Goal: Task Accomplishment & Management: Manage account settings

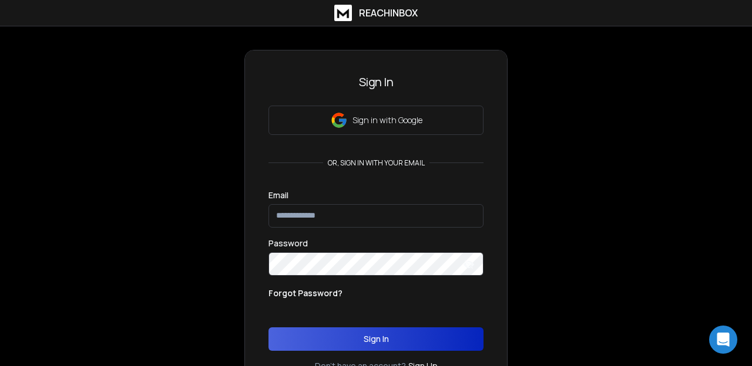
click at [325, 209] on input "email" at bounding box center [375, 215] width 215 height 23
type input "**********"
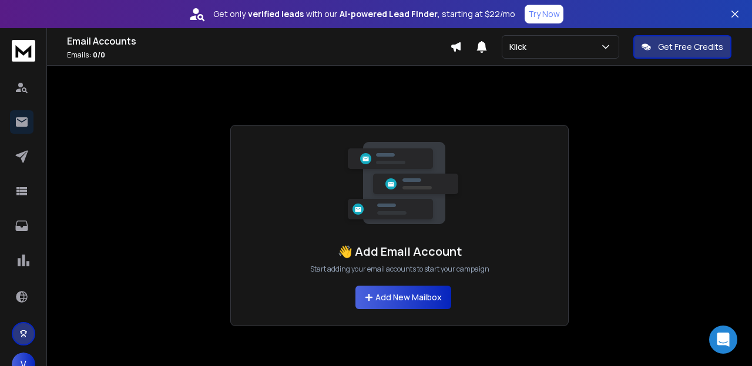
click at [621, 192] on div "👋 Add Email Account Start adding your email accounts to start your campaign Add…" at bounding box center [399, 225] width 667 height 201
click at [567, 46] on div "Klick" at bounding box center [560, 47] width 102 height 12
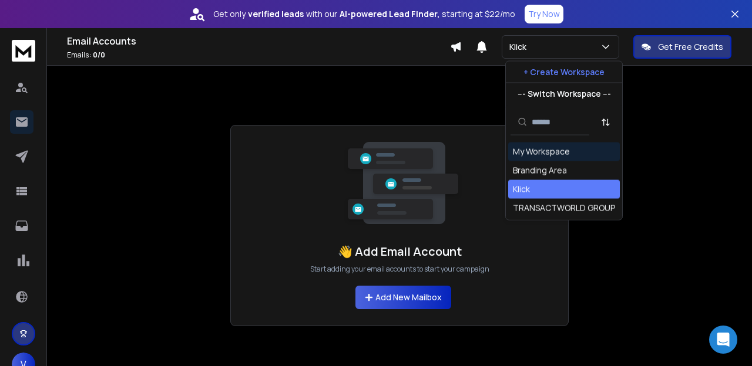
click at [541, 153] on div "My Workspace" at bounding box center [541, 152] width 57 height 12
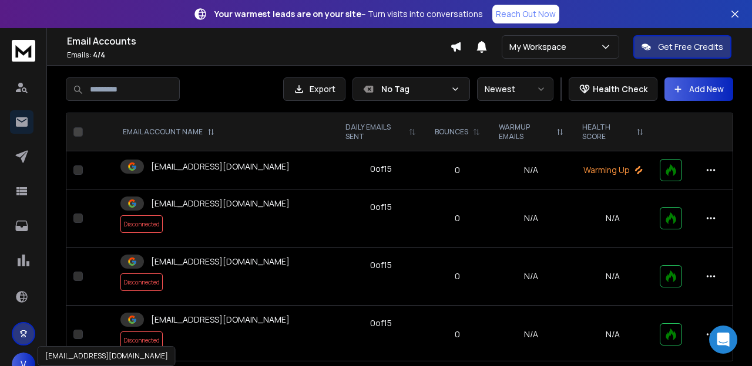
click at [22, 360] on span "V" at bounding box center [23, 364] width 23 height 23
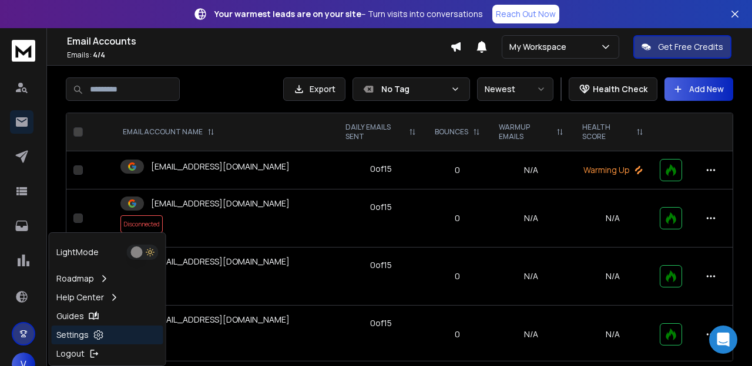
click at [75, 335] on p "Settings" at bounding box center [72, 335] width 32 height 12
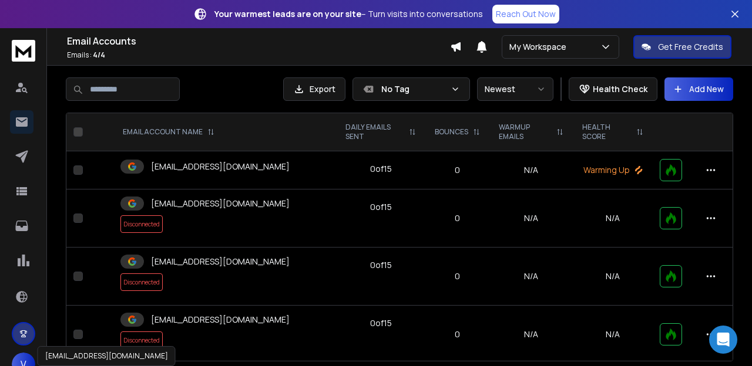
click at [21, 361] on span "V" at bounding box center [23, 364] width 23 height 23
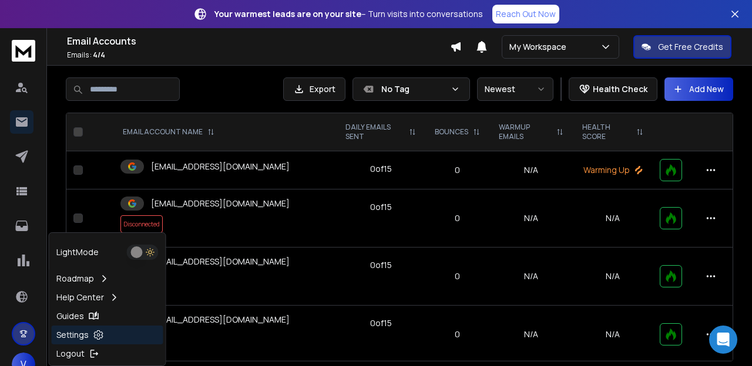
click at [73, 335] on p "Settings" at bounding box center [72, 335] width 32 height 12
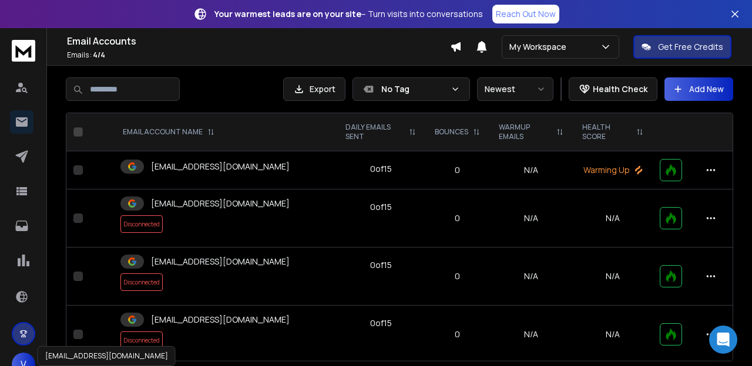
click at [23, 358] on span "V" at bounding box center [23, 364] width 23 height 23
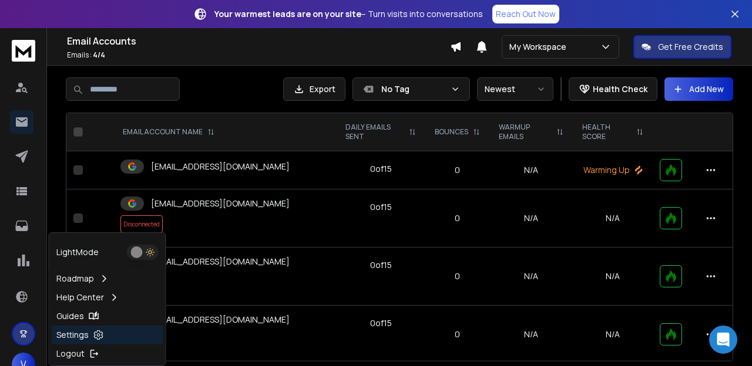
click at [75, 329] on p "Settings" at bounding box center [72, 335] width 32 height 12
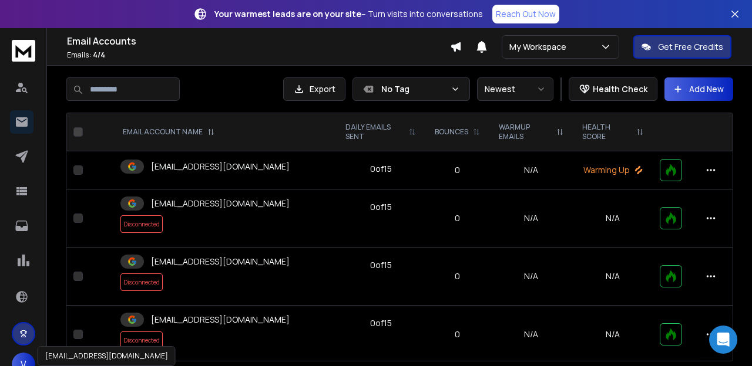
click at [23, 361] on span "V" at bounding box center [23, 364] width 23 height 23
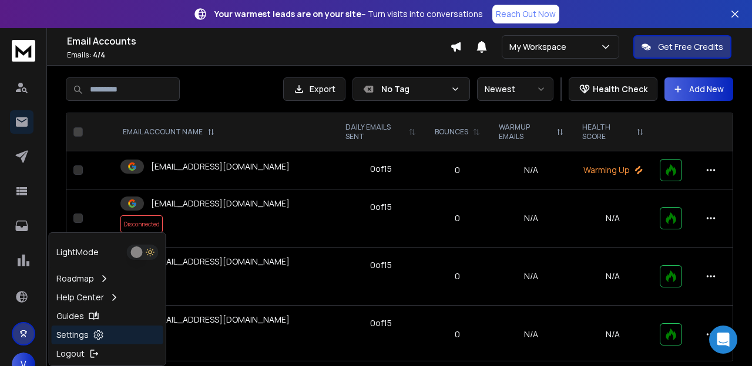
click at [96, 336] on icon at bounding box center [98, 335] width 11 height 11
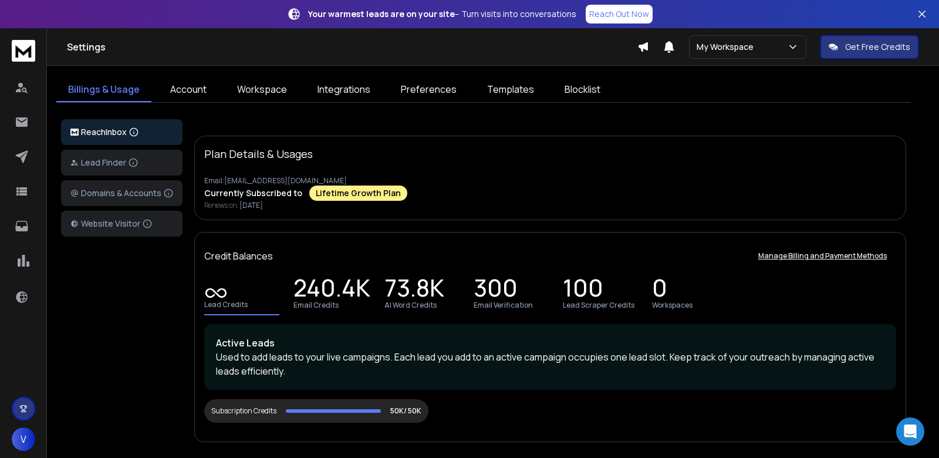
click at [188, 93] on link "Account" at bounding box center [189, 90] width 60 height 25
click at [186, 88] on link "Account" at bounding box center [189, 90] width 60 height 25
click at [188, 87] on link "Account" at bounding box center [189, 90] width 60 height 25
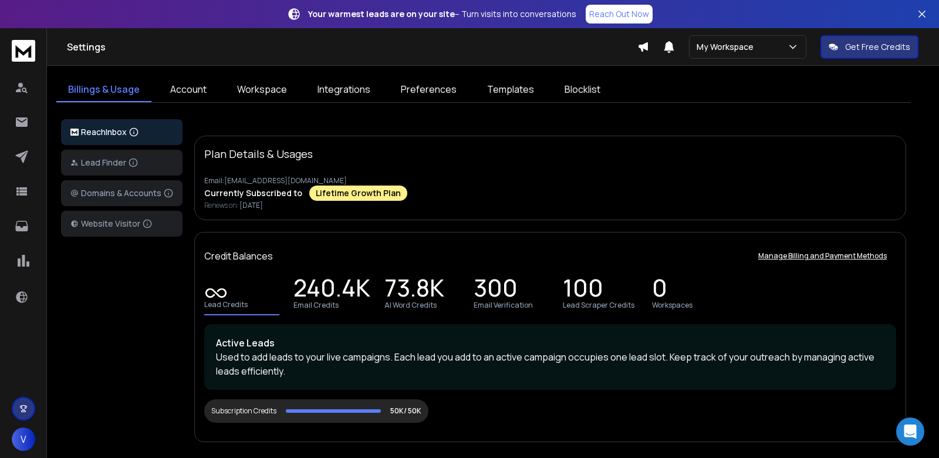
click at [260, 93] on link "Workspace" at bounding box center [261, 90] width 73 height 25
click at [265, 93] on link "Workspace" at bounding box center [261, 90] width 73 height 25
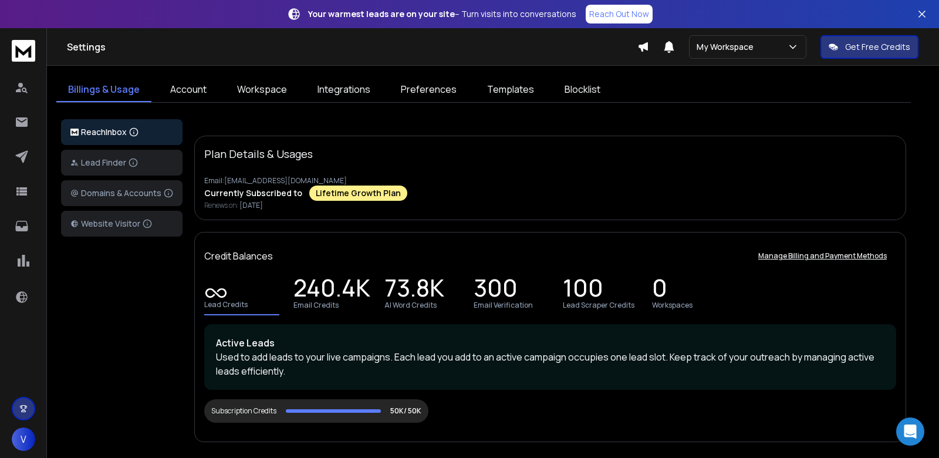
click at [345, 87] on link "Integrations" at bounding box center [344, 90] width 76 height 25
click at [190, 95] on link "Account" at bounding box center [189, 90] width 60 height 25
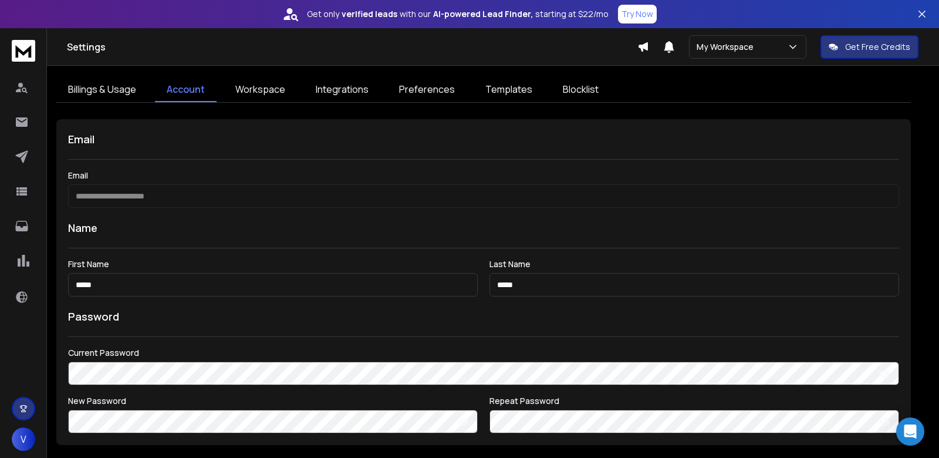
click at [259, 93] on link "Workspace" at bounding box center [260, 90] width 73 height 25
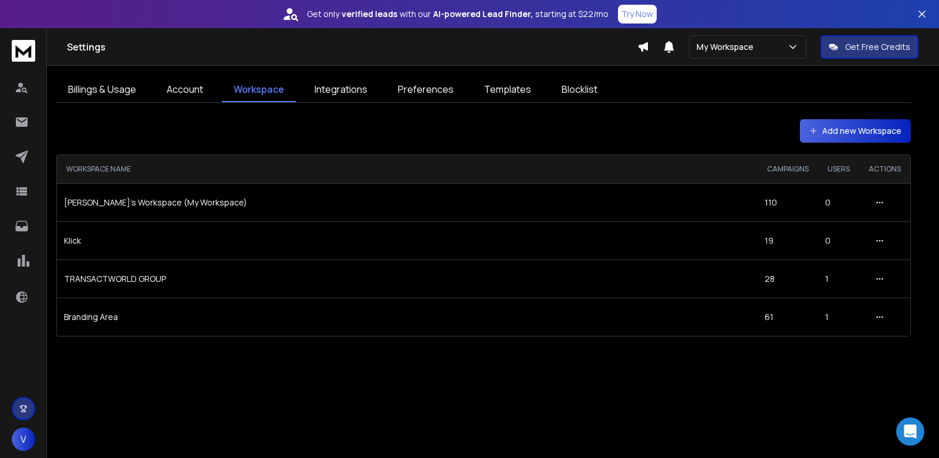
click at [332, 94] on link "Integrations" at bounding box center [341, 90] width 76 height 25
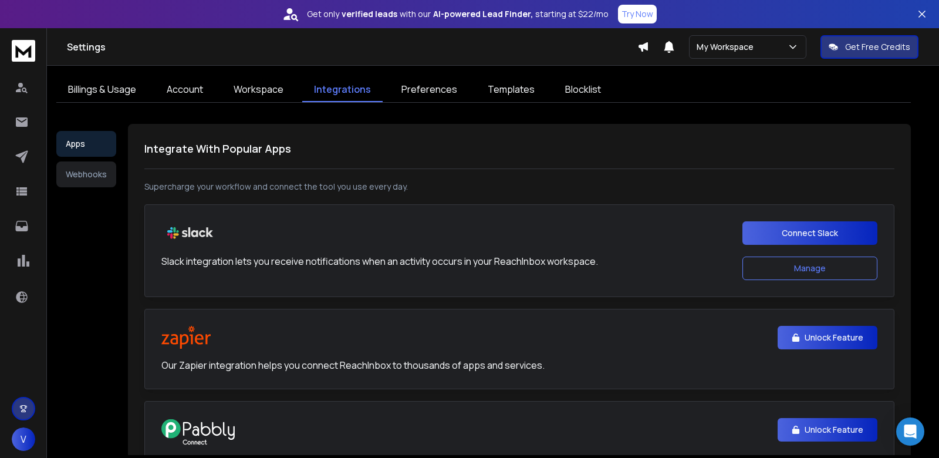
click at [424, 82] on link "Preferences" at bounding box center [429, 90] width 79 height 25
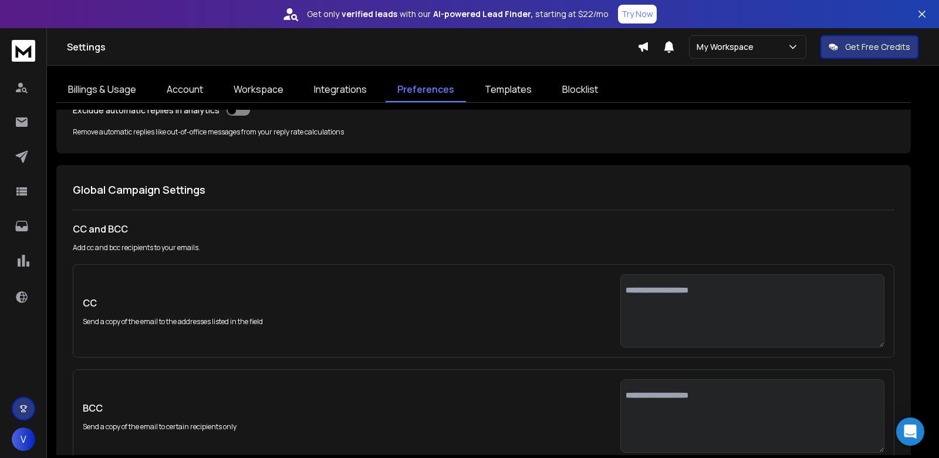
scroll to position [487, 0]
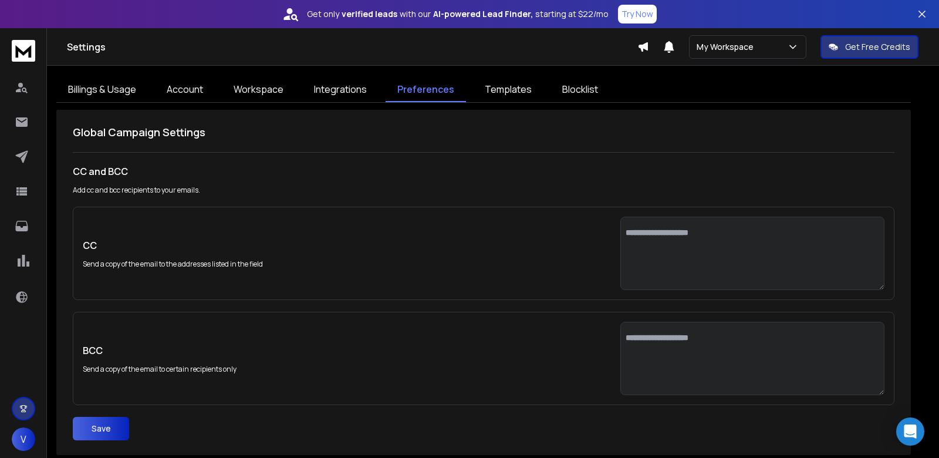
click at [504, 90] on link "Templates" at bounding box center [508, 90] width 70 height 25
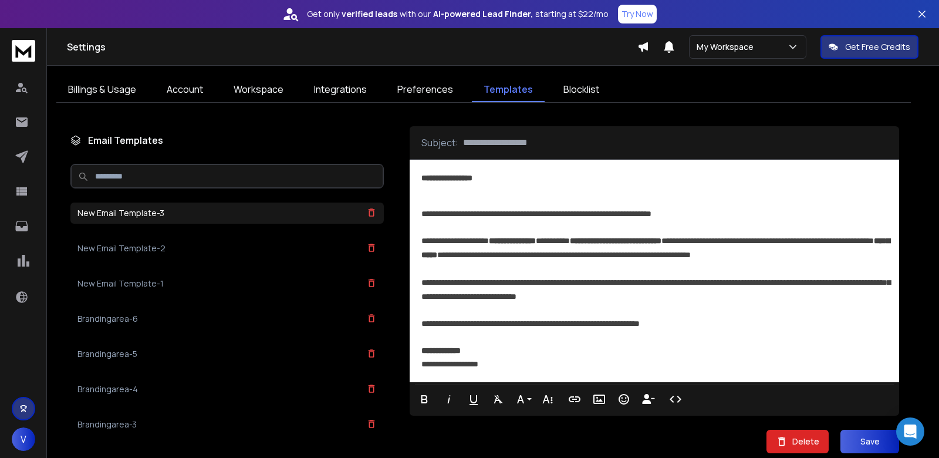
scroll to position [31, 0]
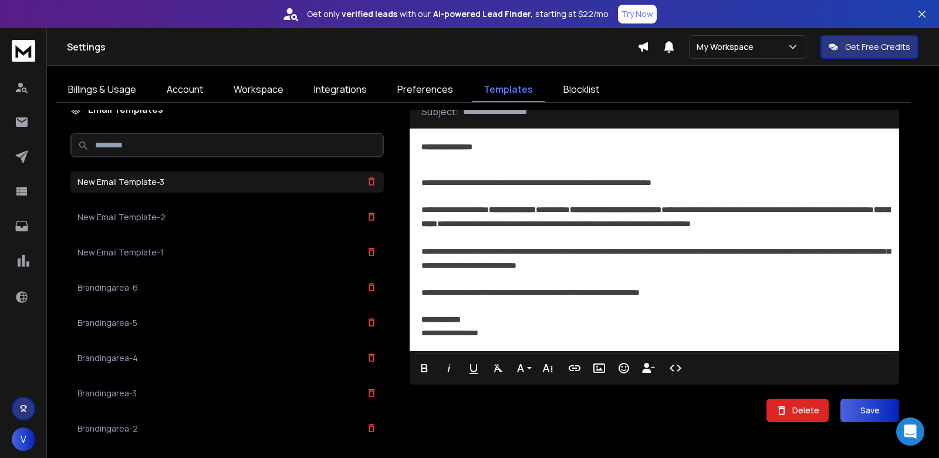
click at [423, 93] on link "Preferences" at bounding box center [425, 90] width 79 height 25
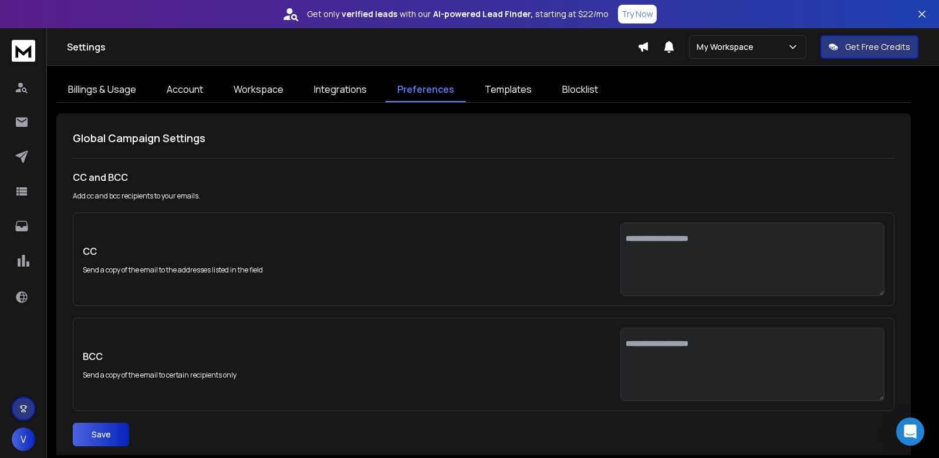
scroll to position [487, 0]
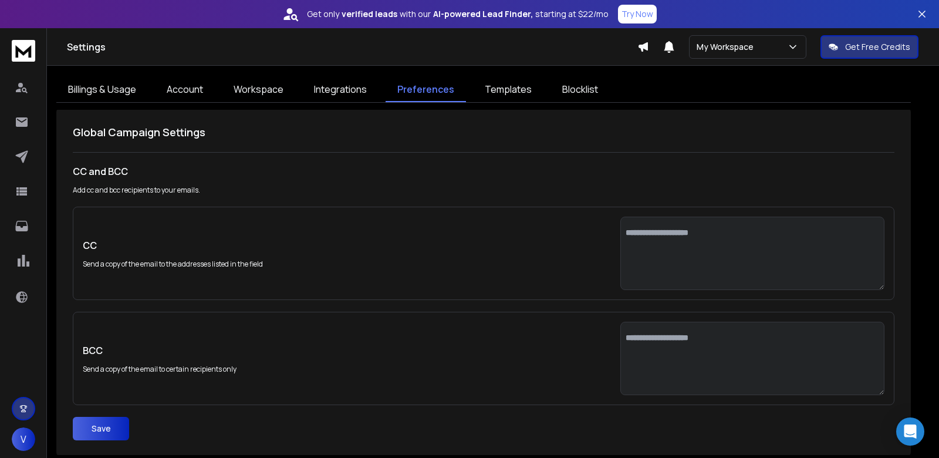
click at [105, 86] on link "Billings & Usage" at bounding box center [102, 90] width 92 height 25
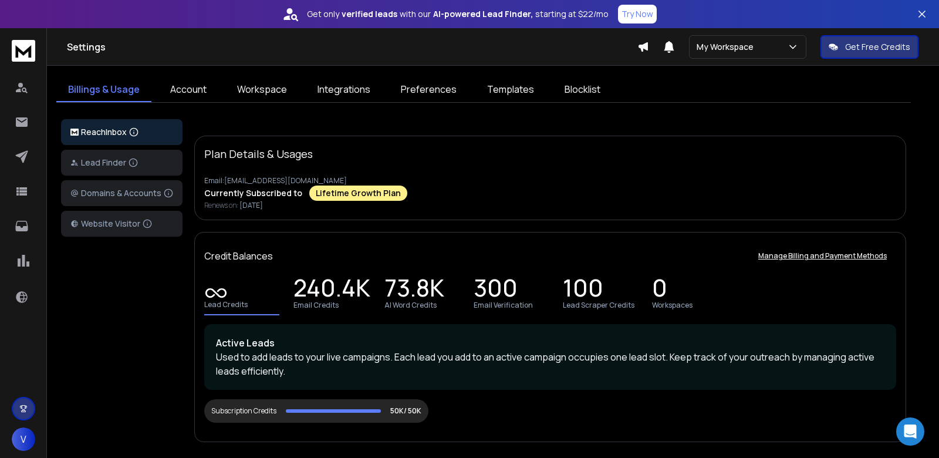
click at [188, 86] on link "Account" at bounding box center [189, 90] width 60 height 25
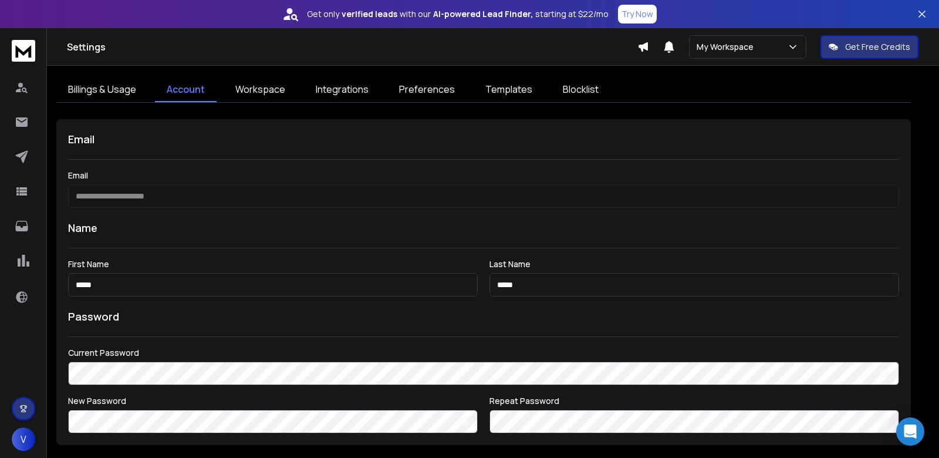
click at [250, 95] on link "Workspace" at bounding box center [260, 90] width 73 height 25
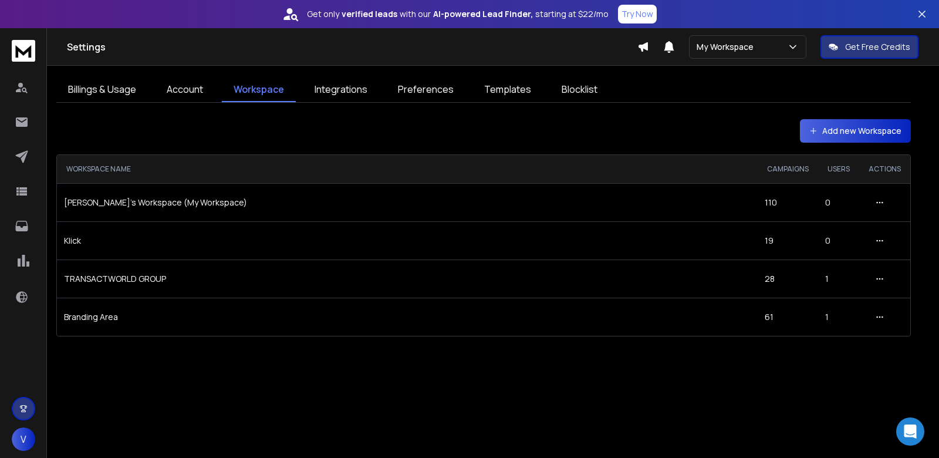
click at [338, 89] on link "Integrations" at bounding box center [341, 90] width 76 height 25
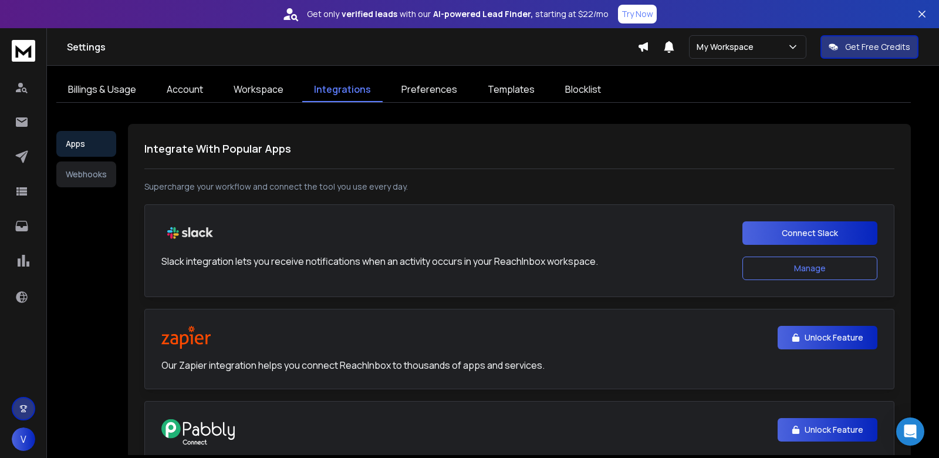
click at [270, 91] on link "Workspace" at bounding box center [258, 90] width 73 height 25
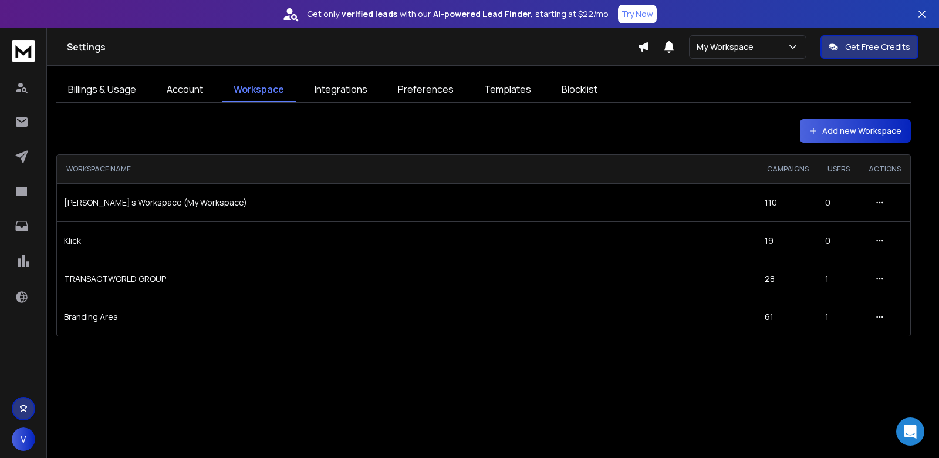
click at [810, 137] on button "Add new Workspace" at bounding box center [855, 130] width 111 height 23
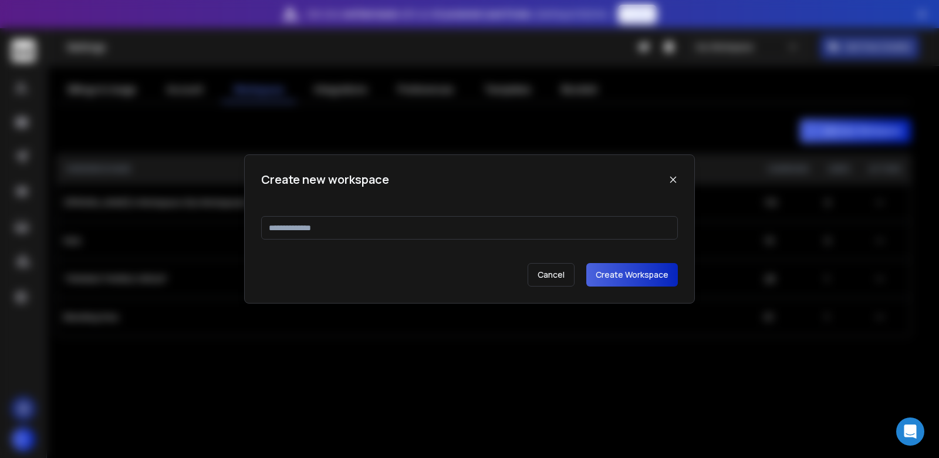
click at [544, 228] on input at bounding box center [469, 227] width 417 height 23
type input "*******"
click at [647, 273] on button "Create Workspace" at bounding box center [633, 274] width 92 height 23
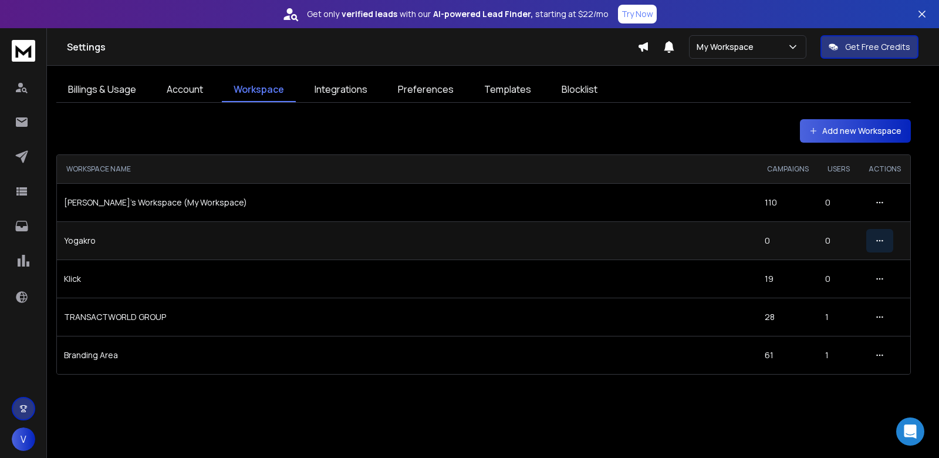
click at [888, 241] on button "button" at bounding box center [880, 240] width 27 height 23
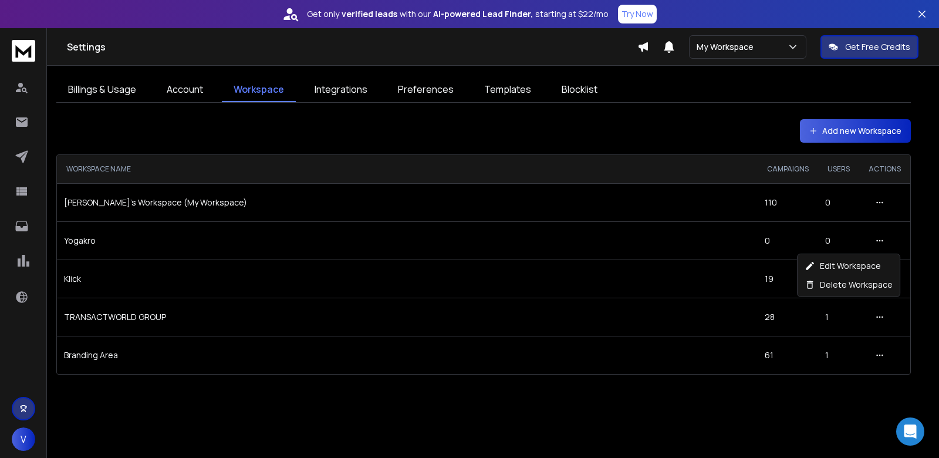
click at [700, 125] on div "Add new Workspace" at bounding box center [483, 130] width 855 height 23
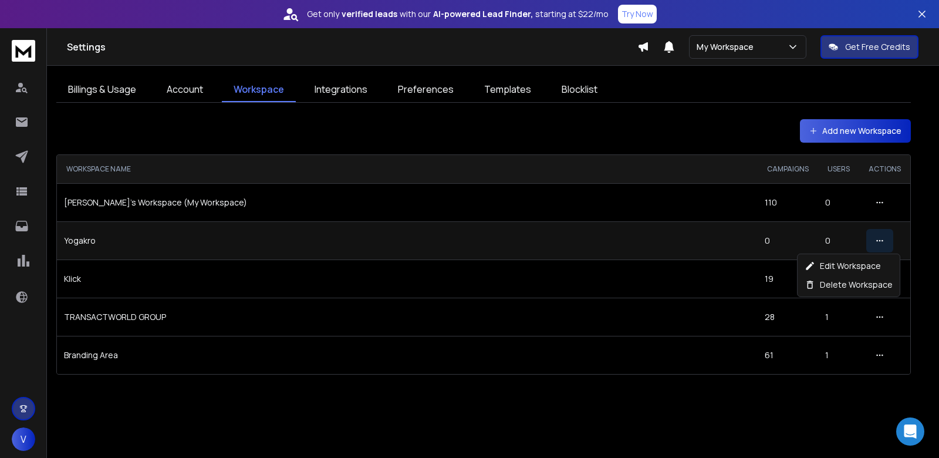
click at [887, 239] on button "button" at bounding box center [880, 240] width 27 height 23
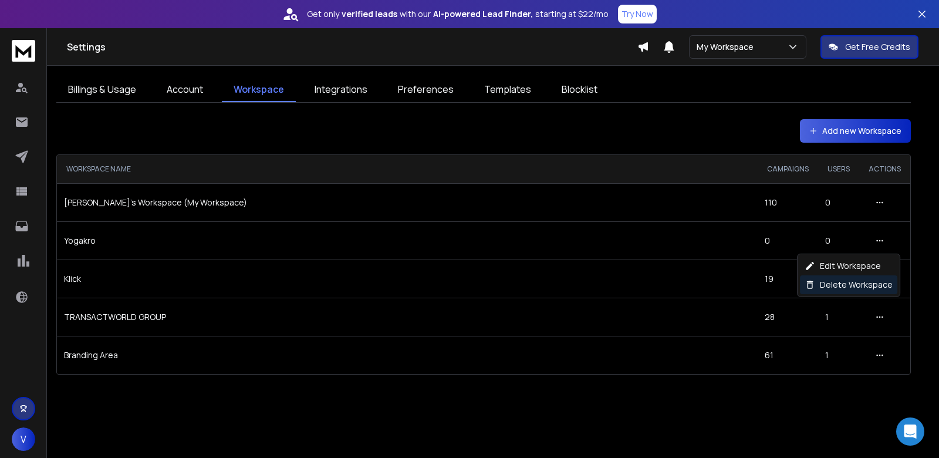
click at [829, 287] on p "Delete Workspace" at bounding box center [856, 285] width 73 height 12
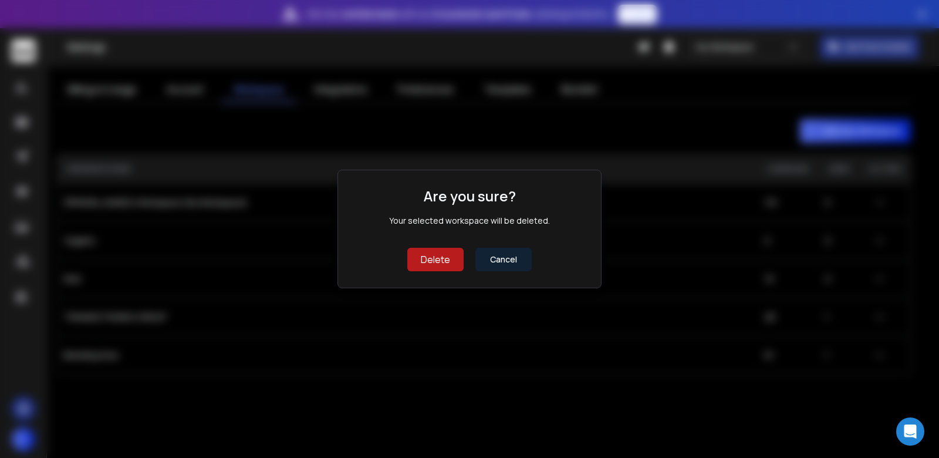
click at [442, 254] on button "Delete" at bounding box center [435, 259] width 56 height 23
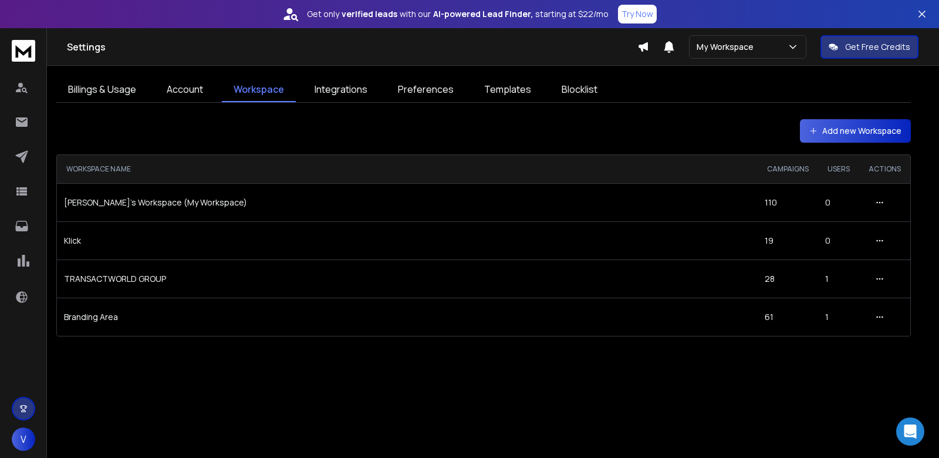
click at [328, 90] on link "Integrations" at bounding box center [341, 90] width 76 height 25
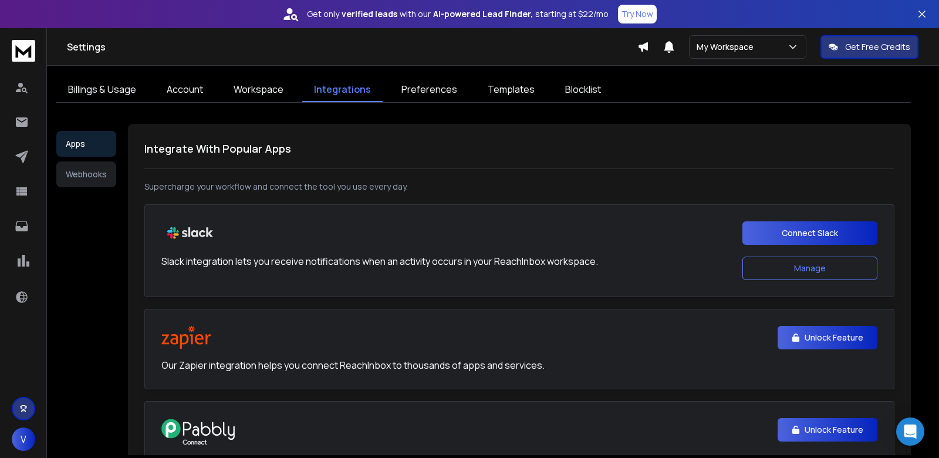
click at [422, 92] on link "Preferences" at bounding box center [429, 90] width 79 height 25
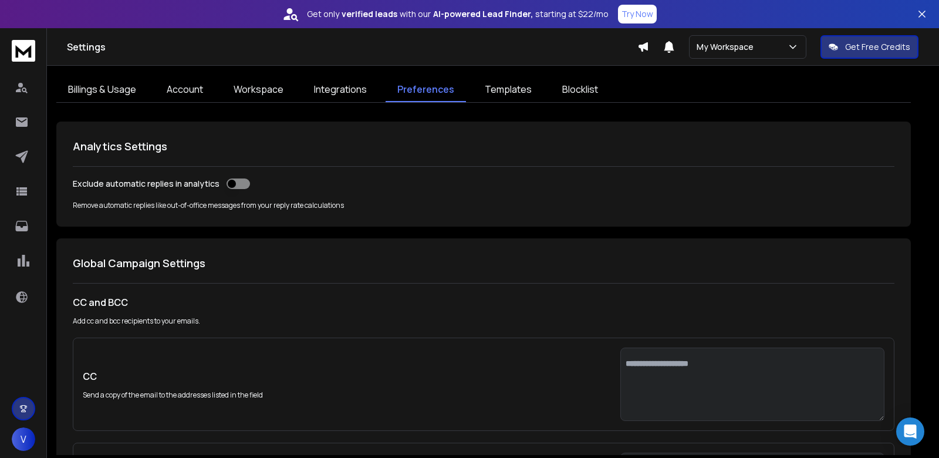
scroll to position [487, 0]
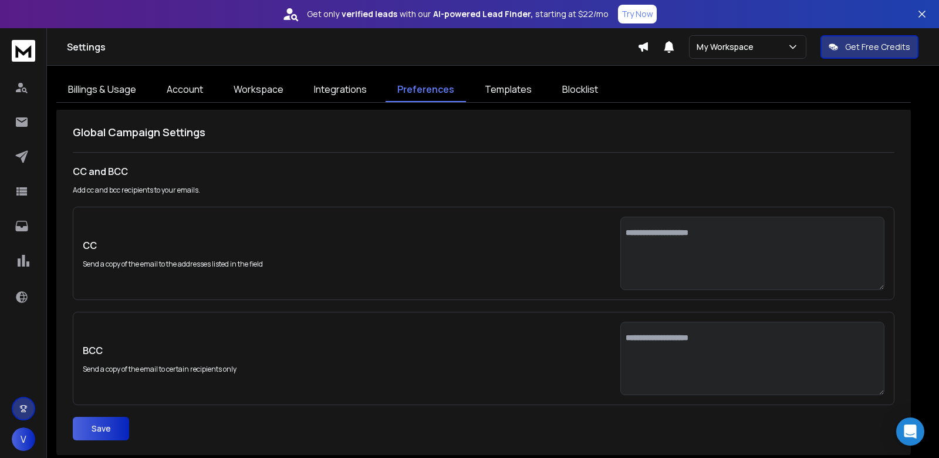
click at [495, 87] on link "Templates" at bounding box center [508, 90] width 70 height 25
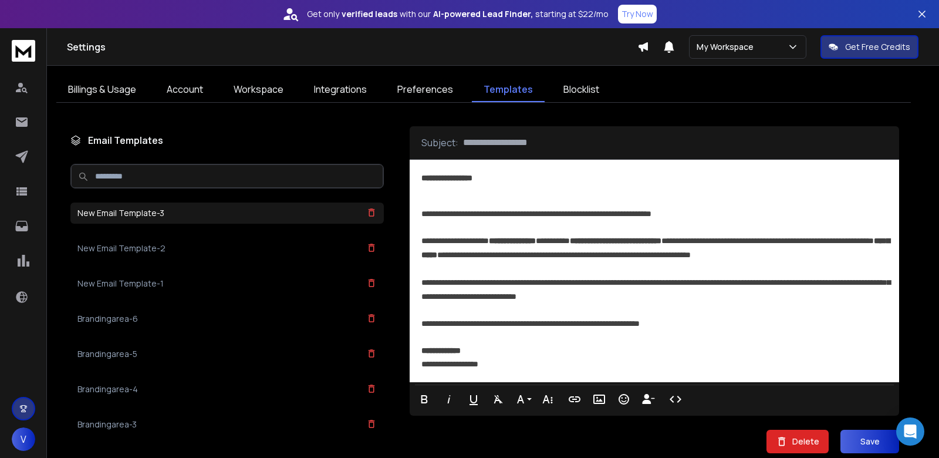
click at [573, 85] on link "Blocklist" at bounding box center [581, 90] width 59 height 25
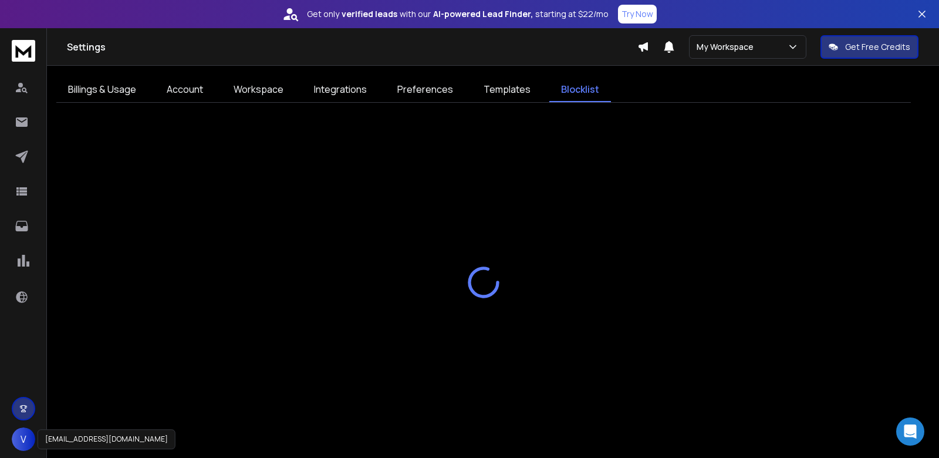
click at [22, 440] on span "V" at bounding box center [23, 438] width 23 height 23
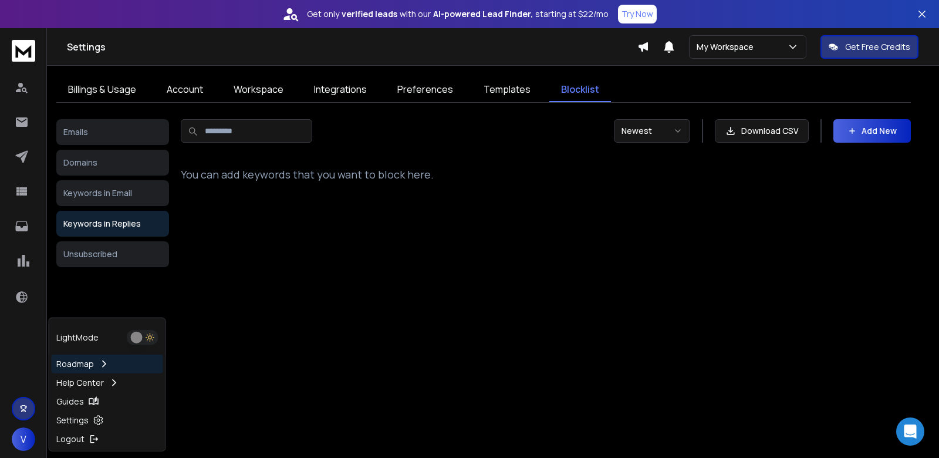
click at [157, 235] on replies "Keywords in Replies" at bounding box center [112, 224] width 113 height 26
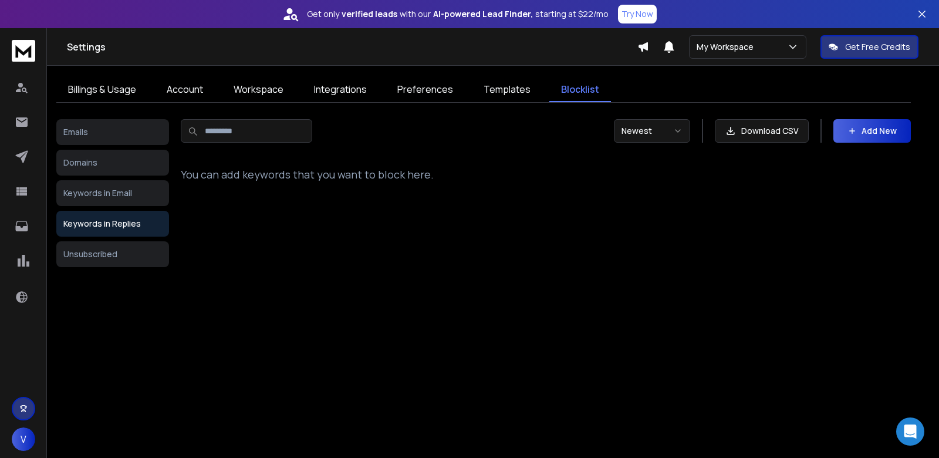
click at [493, 90] on link "Templates" at bounding box center [507, 90] width 70 height 25
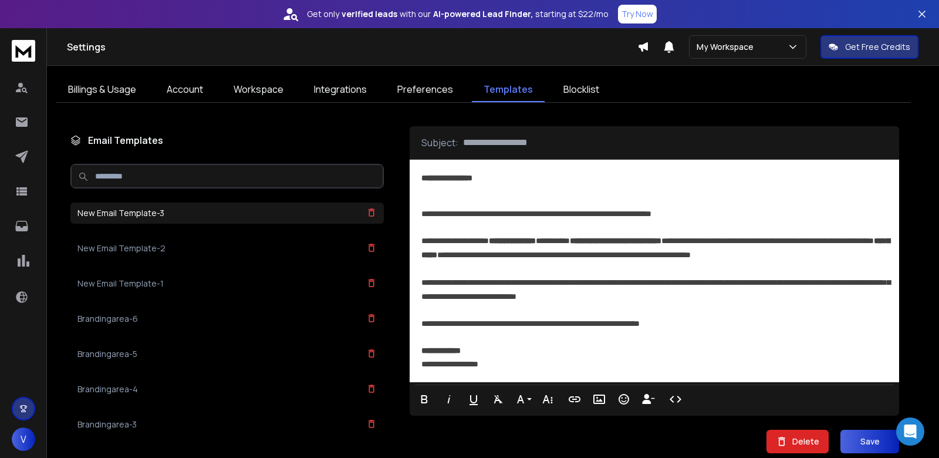
click at [21, 54] on img at bounding box center [23, 51] width 23 height 22
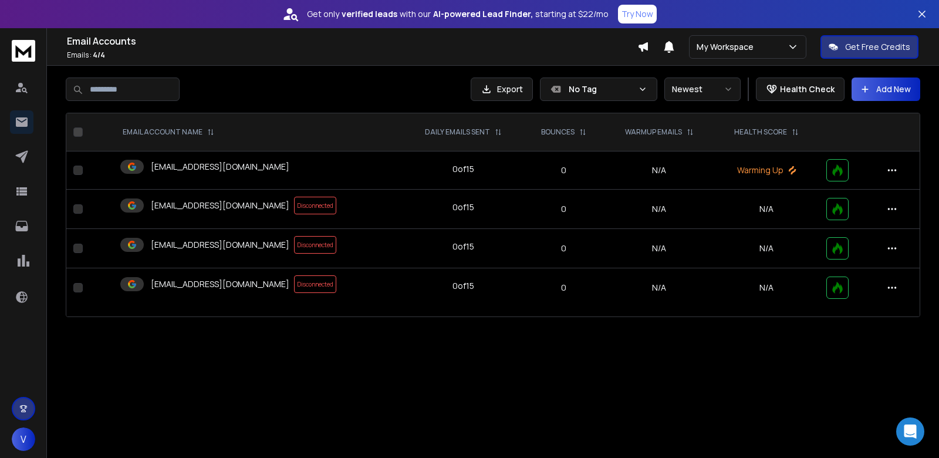
click at [588, 85] on p "No Tag" at bounding box center [601, 89] width 65 height 12
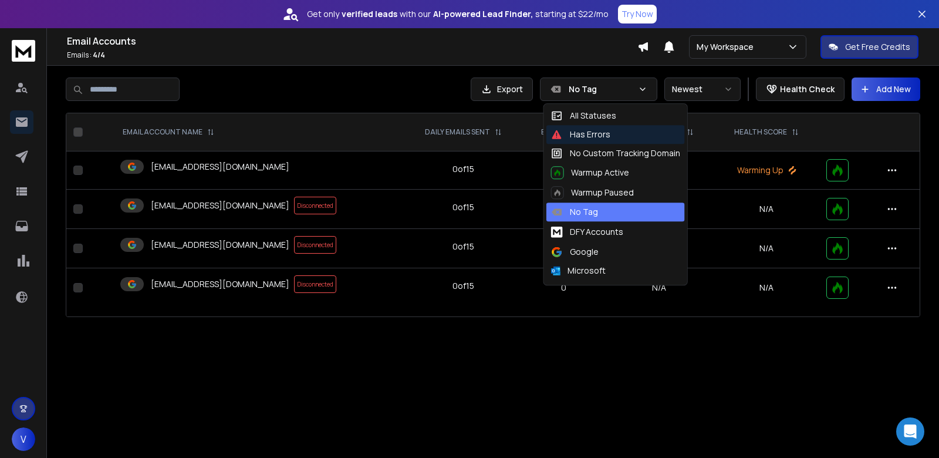
click at [429, 90] on div at bounding box center [265, 89] width 398 height 23
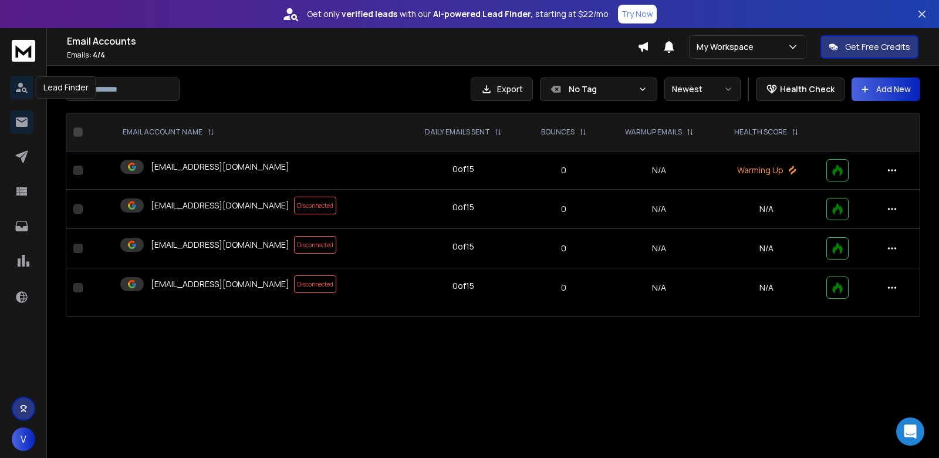
click at [18, 91] on icon at bounding box center [22, 90] width 12 height 6
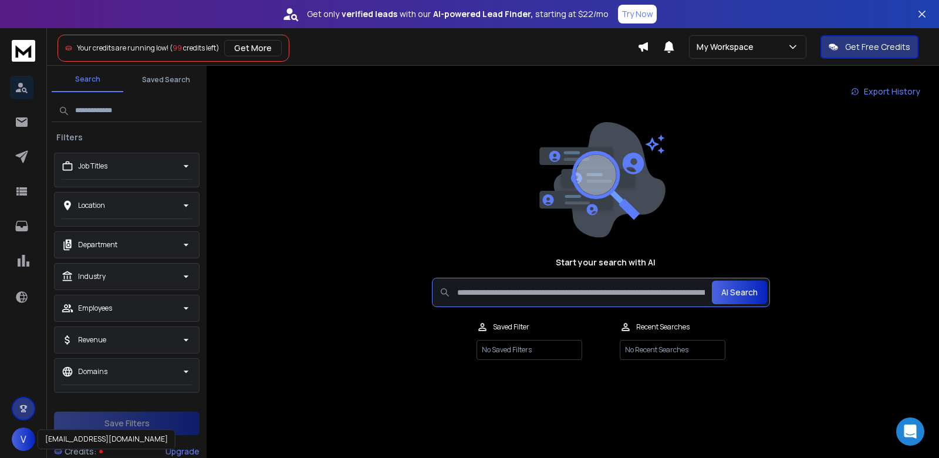
click at [21, 439] on span "V" at bounding box center [23, 438] width 23 height 23
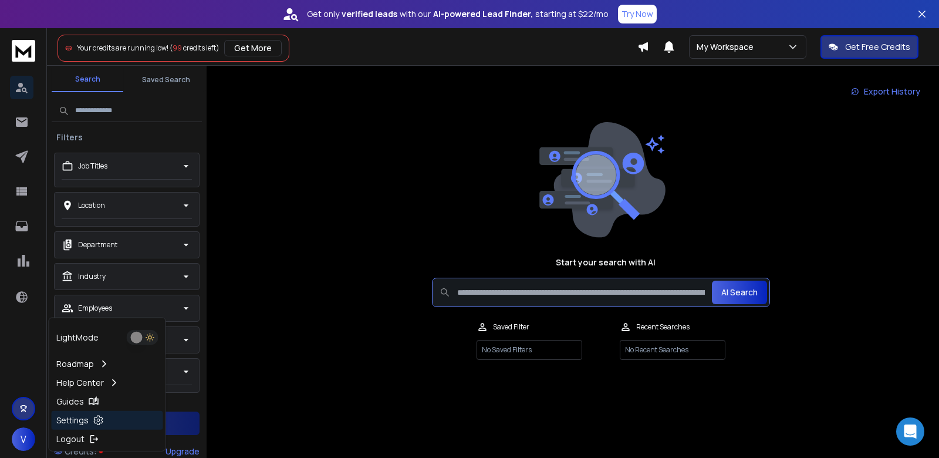
click at [67, 416] on p "Settings" at bounding box center [72, 421] width 32 height 12
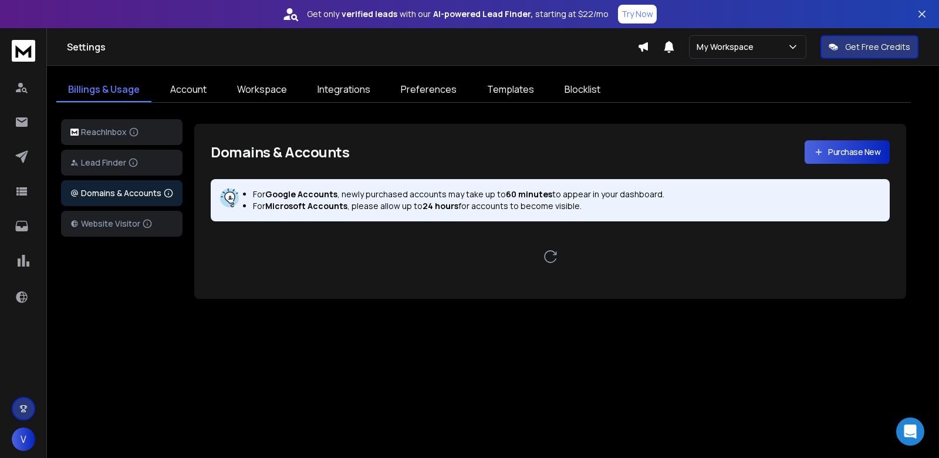
click at [126, 189] on button "Domains & Accounts" at bounding box center [122, 193] width 122 height 26
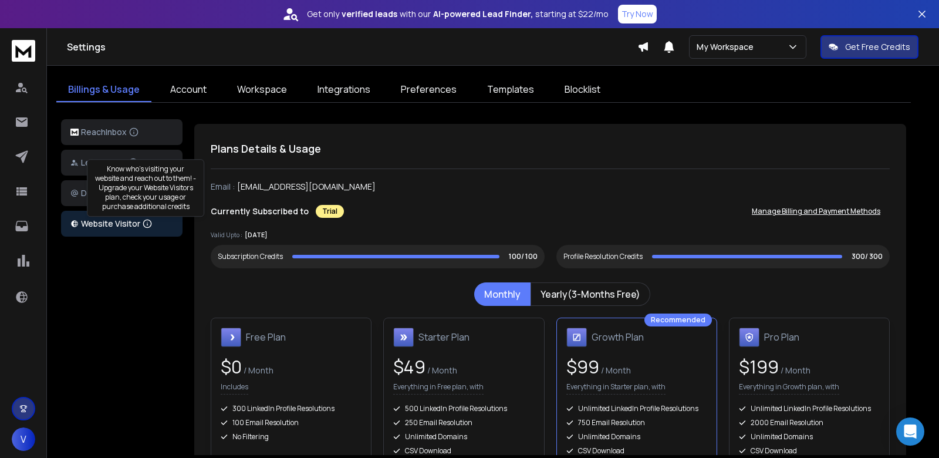
click at [116, 216] on div "Know who's visiting your website and reach out to them! - Upgrade your Website …" at bounding box center [145, 188] width 117 height 58
click at [188, 90] on link "Account" at bounding box center [189, 90] width 60 height 25
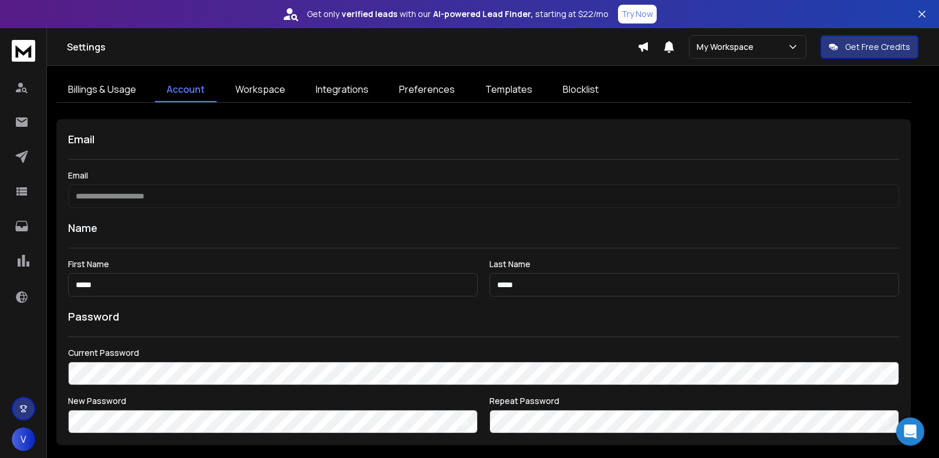
click at [261, 92] on link "Workspace" at bounding box center [260, 90] width 73 height 25
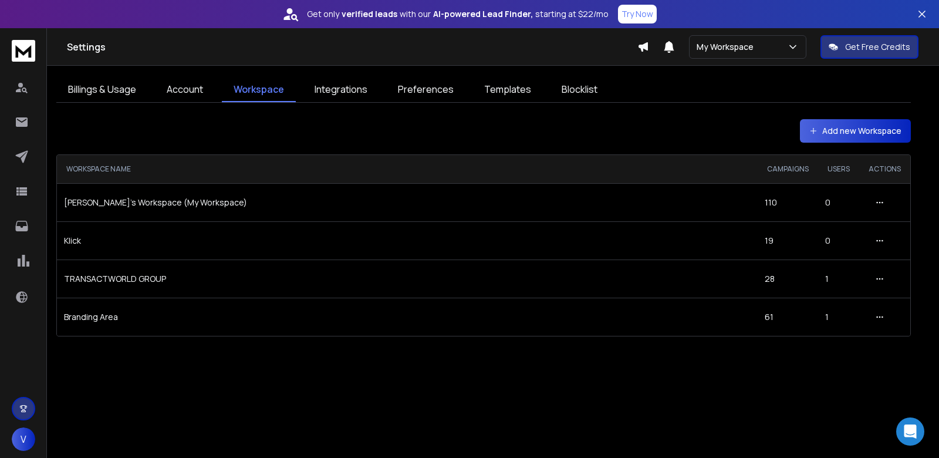
click at [329, 95] on link "Integrations" at bounding box center [341, 90] width 76 height 25
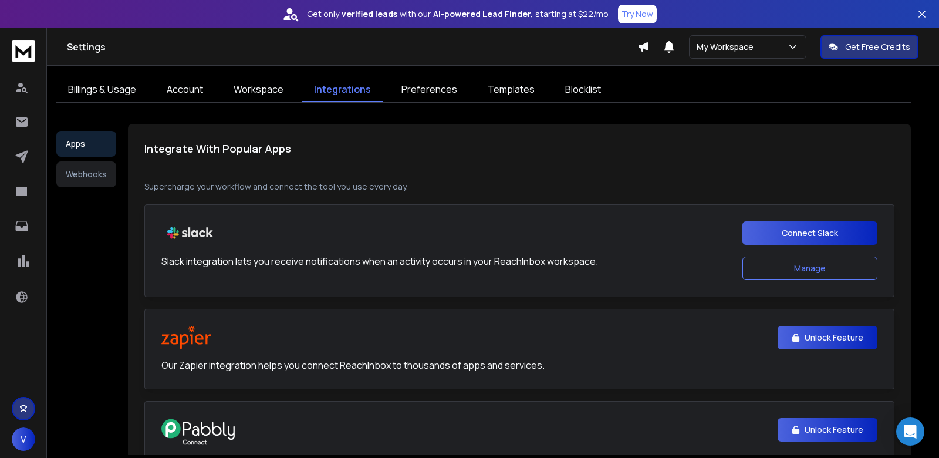
click at [416, 96] on link "Preferences" at bounding box center [429, 90] width 79 height 25
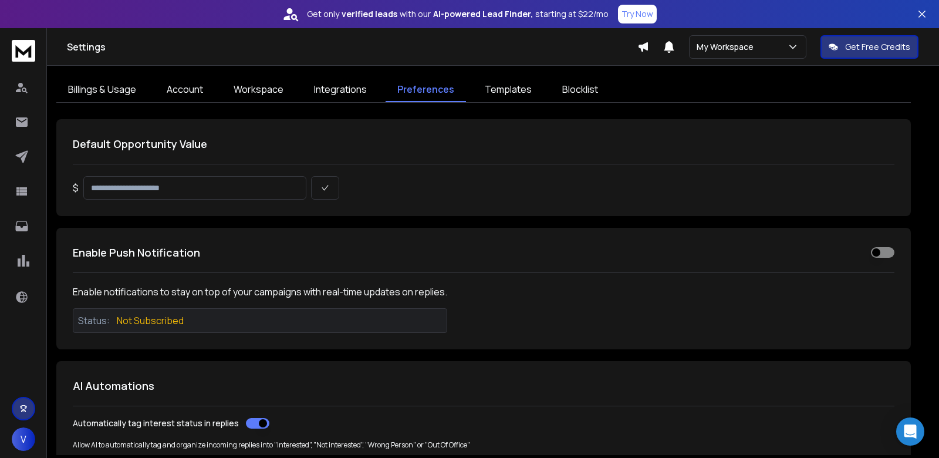
click at [488, 84] on link "Templates" at bounding box center [508, 90] width 70 height 25
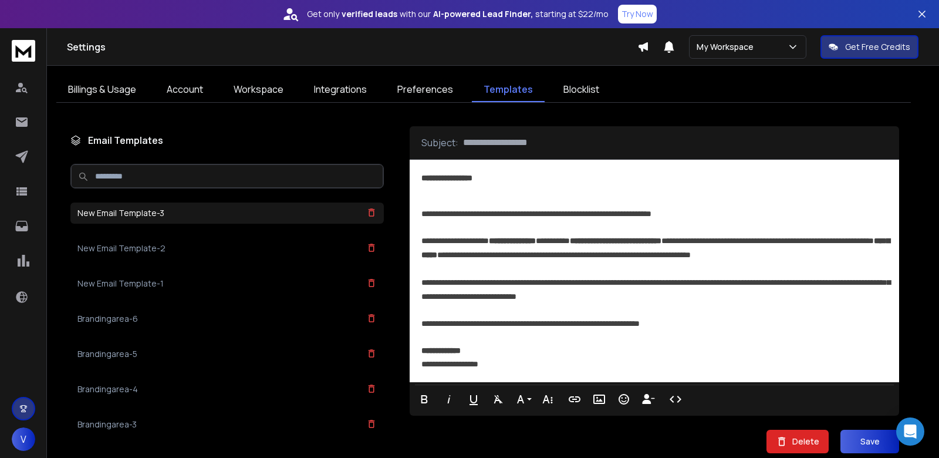
click at [575, 86] on link "Blocklist" at bounding box center [581, 90] width 59 height 25
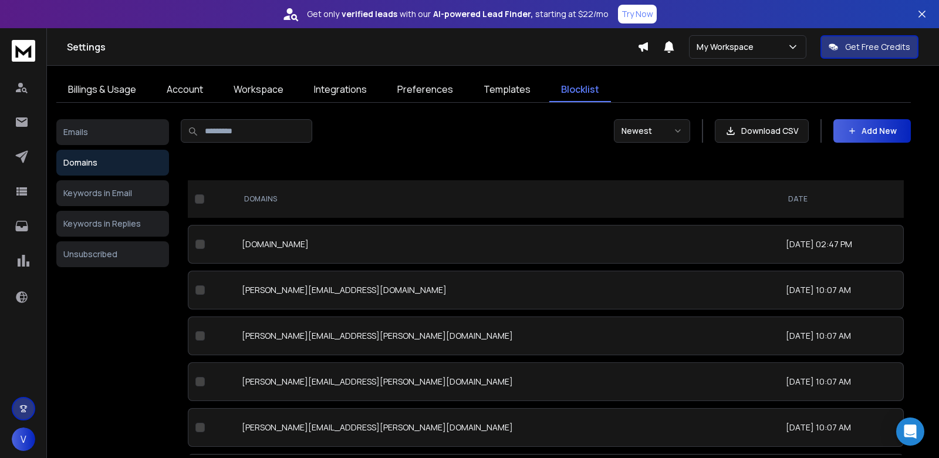
click at [113, 162] on button "Domains" at bounding box center [112, 163] width 113 height 26
click at [354, 94] on link "Integrations" at bounding box center [340, 90] width 76 height 25
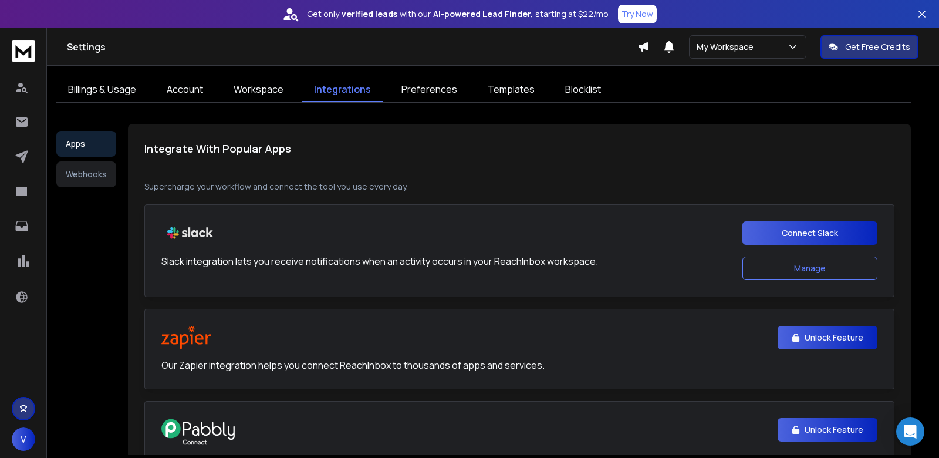
click at [188, 95] on link "Account" at bounding box center [185, 90] width 60 height 25
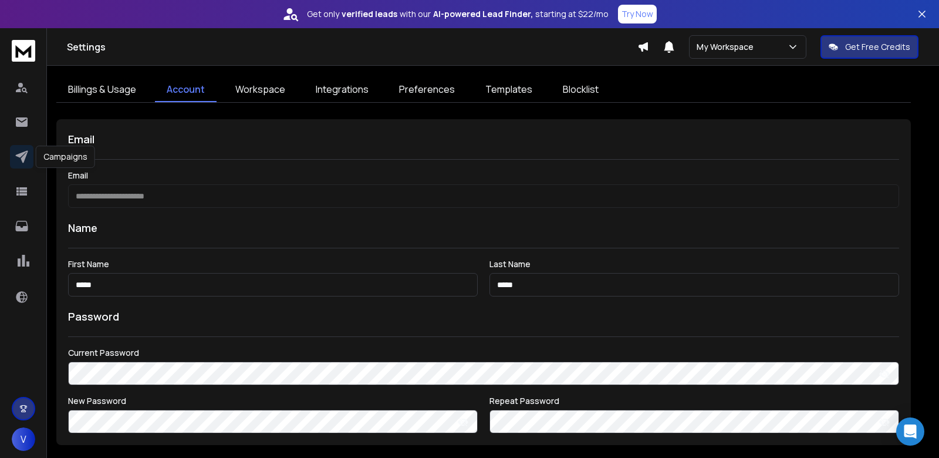
click at [21, 161] on icon at bounding box center [22, 157] width 14 height 14
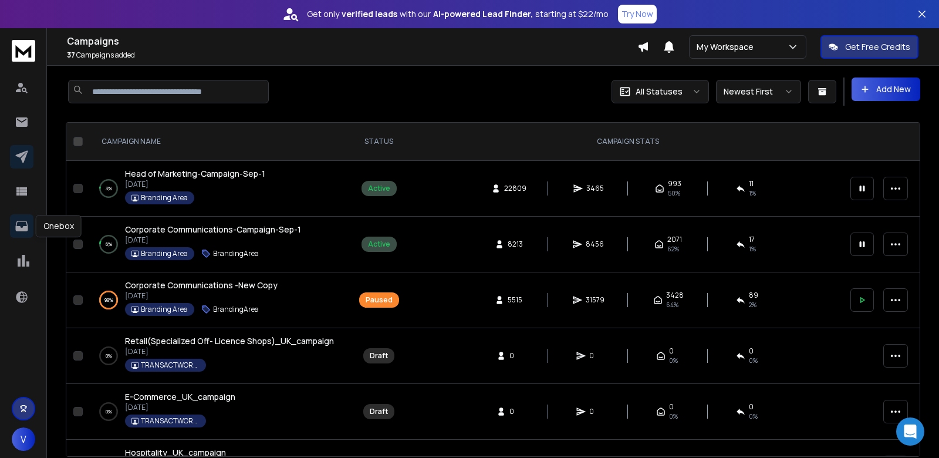
click at [16, 227] on icon at bounding box center [21, 226] width 12 height 11
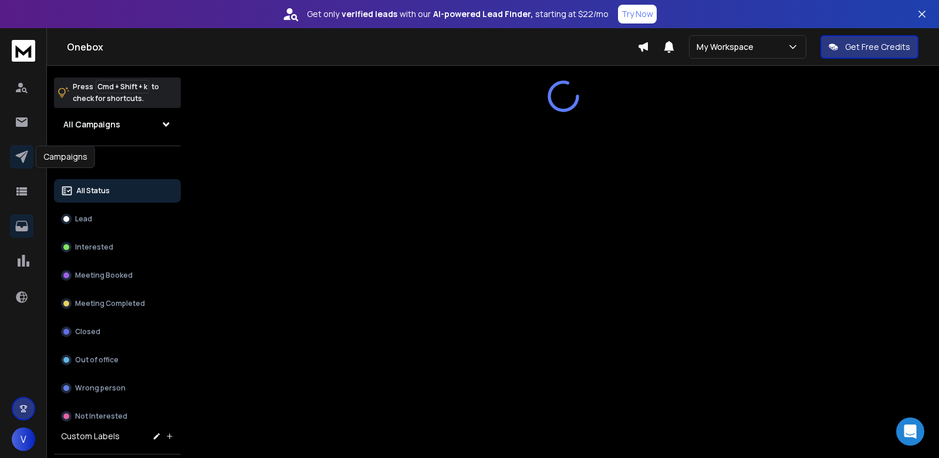
click at [16, 167] on link at bounding box center [21, 156] width 23 height 23
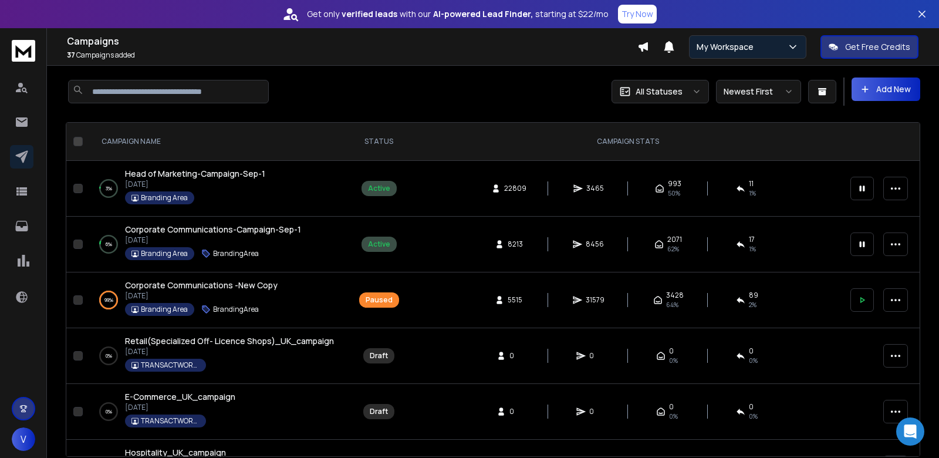
click at [738, 53] on button "My Workspace" at bounding box center [747, 46] width 117 height 23
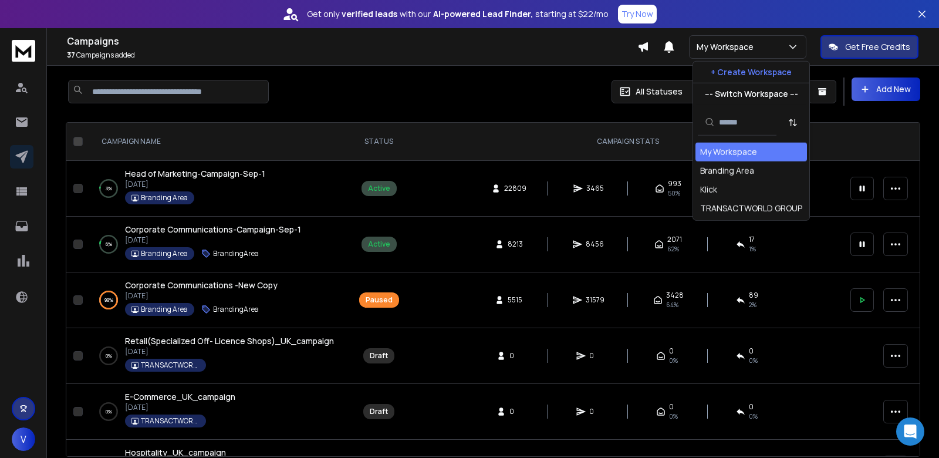
click at [570, 81] on div "Campaigns 37 Campaigns Added All Statuses Newest First Add New" at bounding box center [706, 92] width 427 height 28
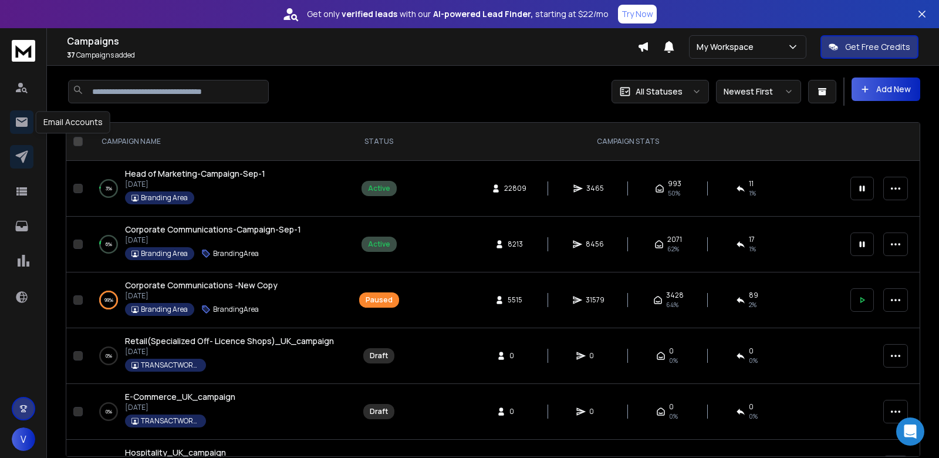
click at [22, 122] on icon at bounding box center [22, 121] width 12 height 9
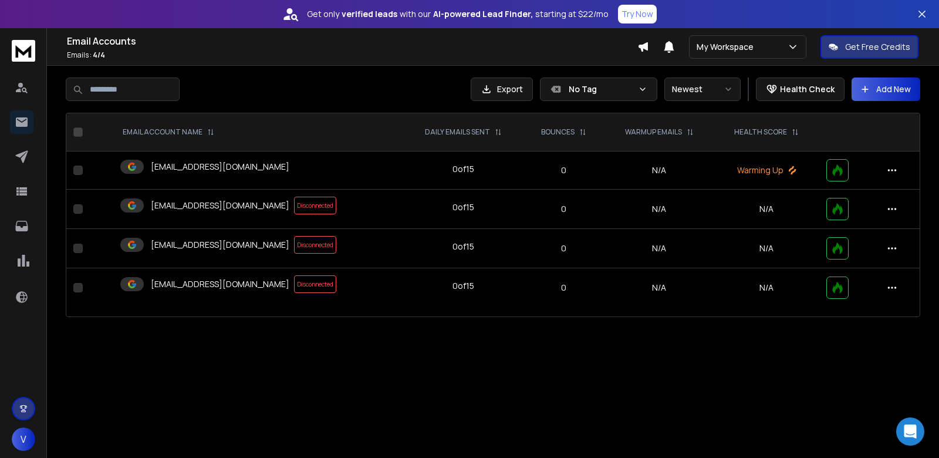
click at [624, 166] on td "N/A" at bounding box center [659, 170] width 110 height 38
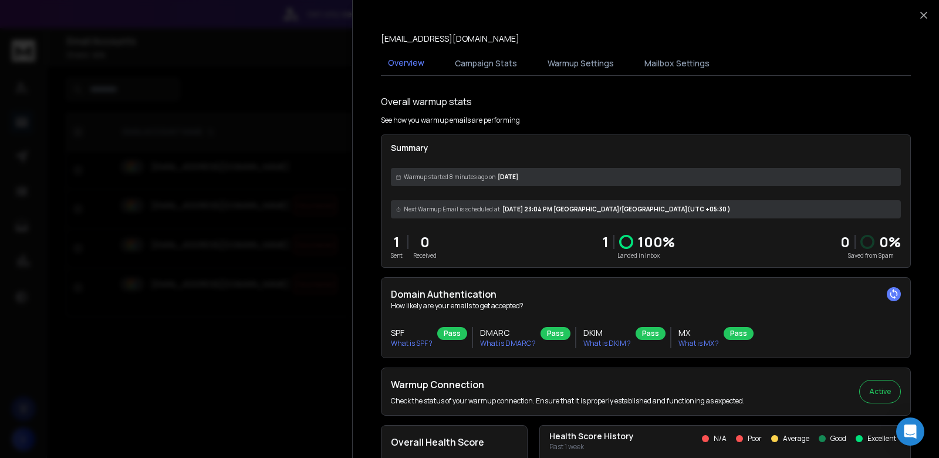
click at [594, 69] on button "Warmup Settings" at bounding box center [581, 63] width 80 height 26
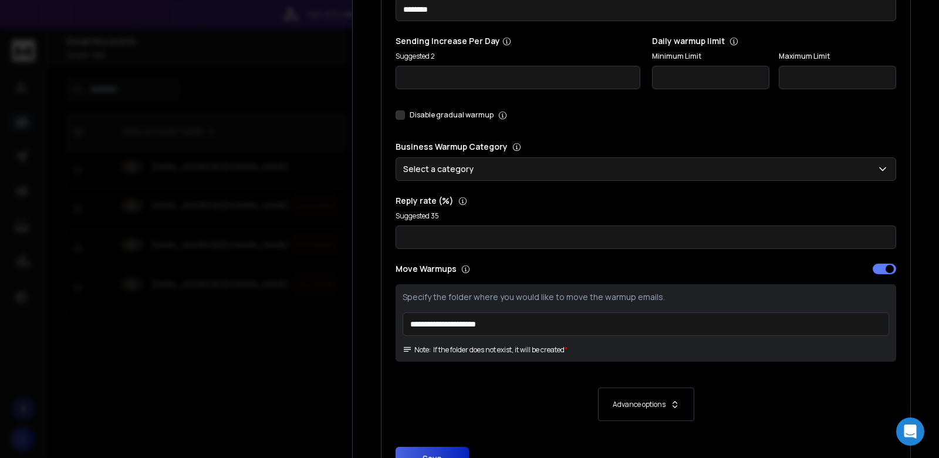
scroll to position [211, 0]
click at [638, 399] on p "Advance options" at bounding box center [639, 403] width 53 height 9
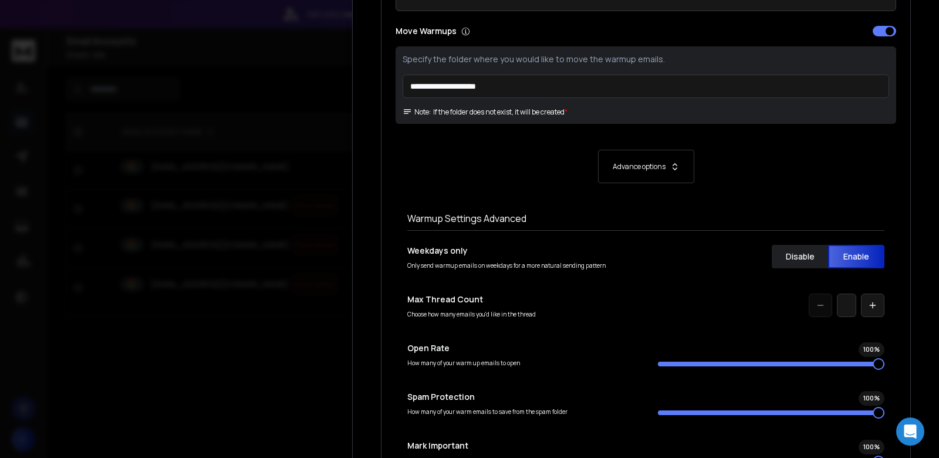
scroll to position [0, 0]
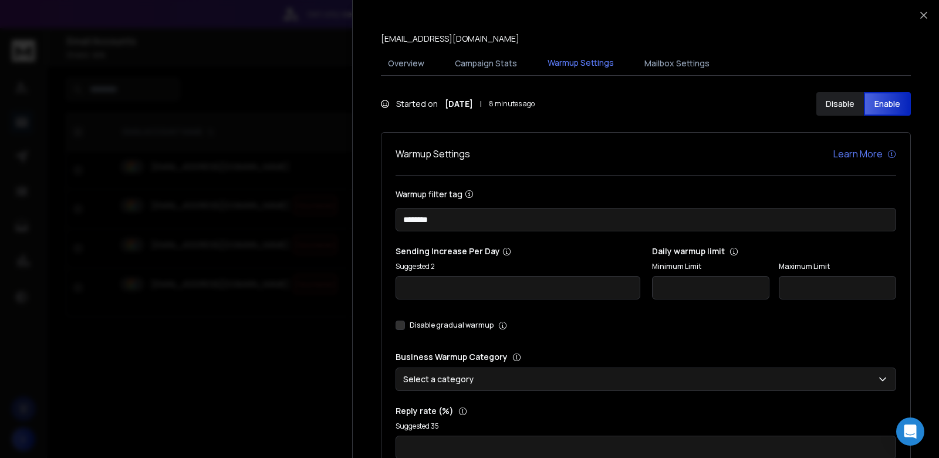
click at [663, 72] on button "Mailbox Settings" at bounding box center [677, 63] width 79 height 26
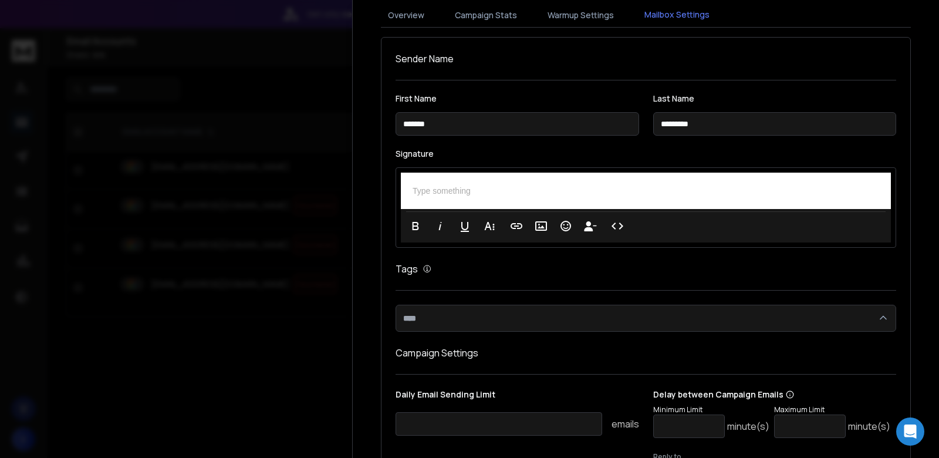
scroll to position [50, 0]
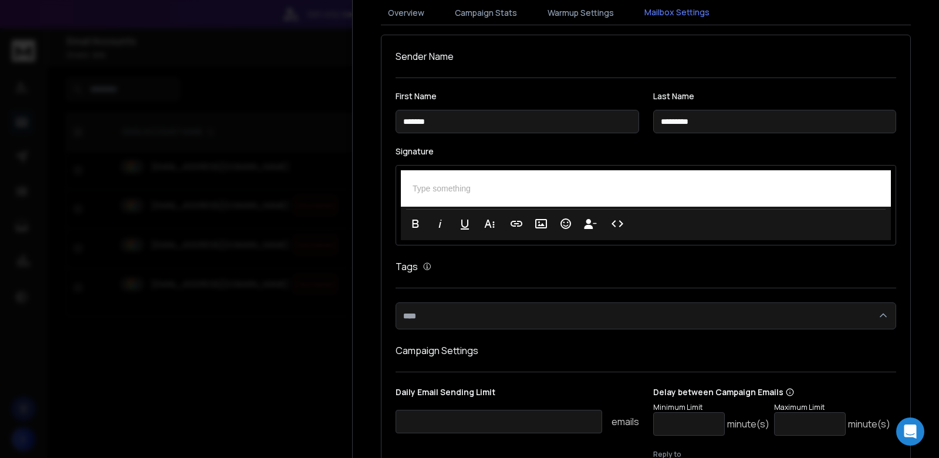
click at [432, 314] on input at bounding box center [445, 315] width 92 height 21
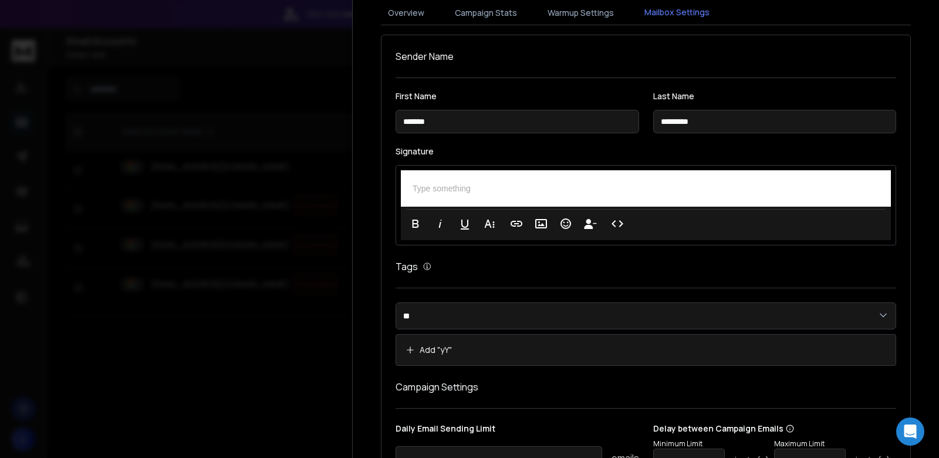
type input "*"
type input "*******"
click at [436, 345] on p "Add " Yogakro "" at bounding box center [447, 350] width 55 height 12
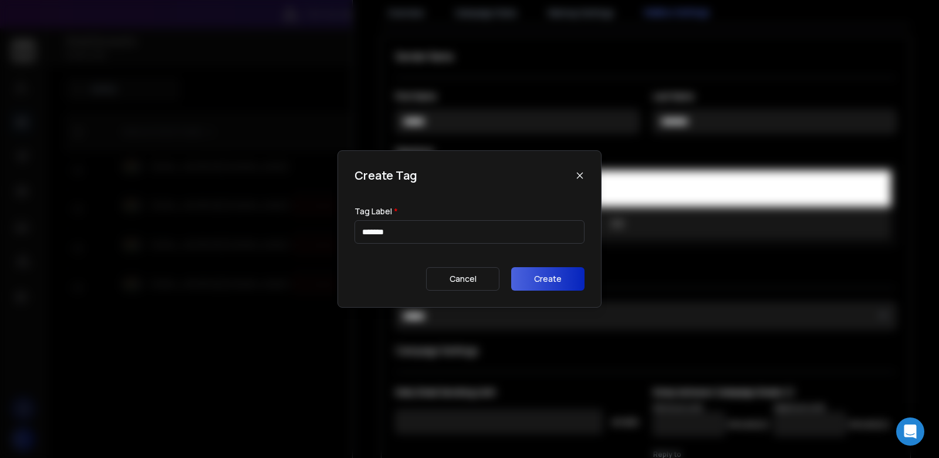
click at [534, 281] on button "Create" at bounding box center [547, 278] width 73 height 23
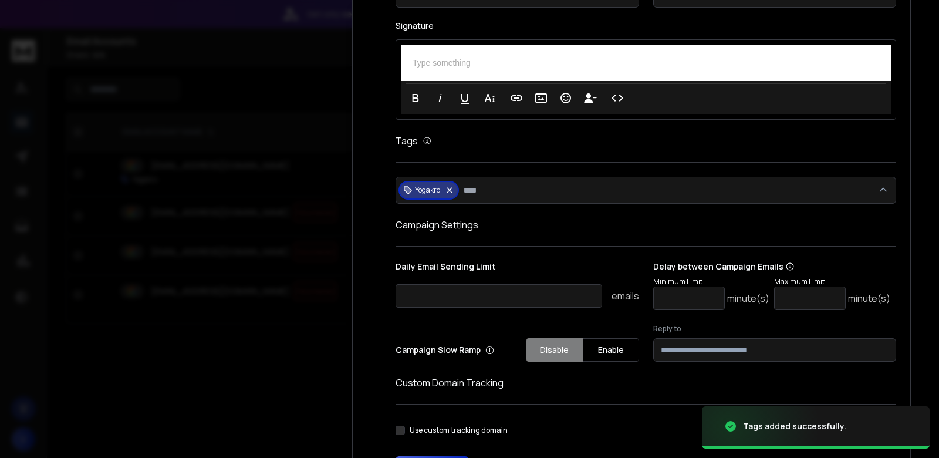
scroll to position [244, 0]
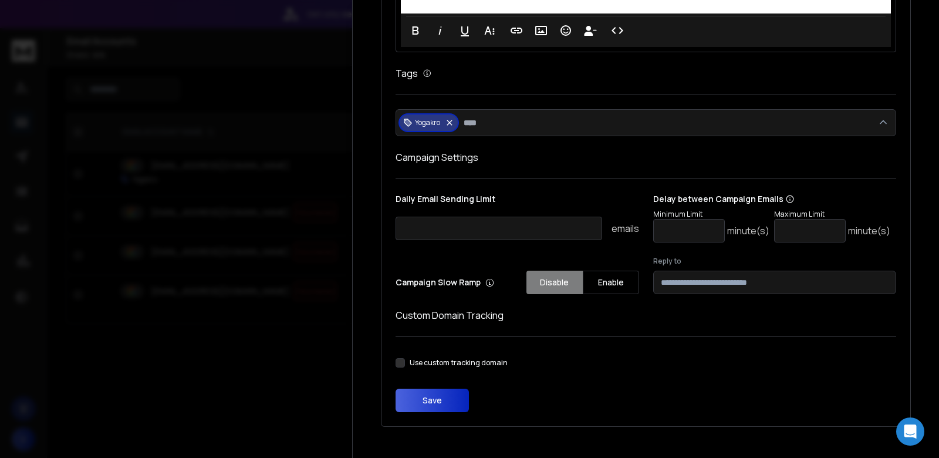
click at [439, 405] on button "Save" at bounding box center [432, 400] width 73 height 23
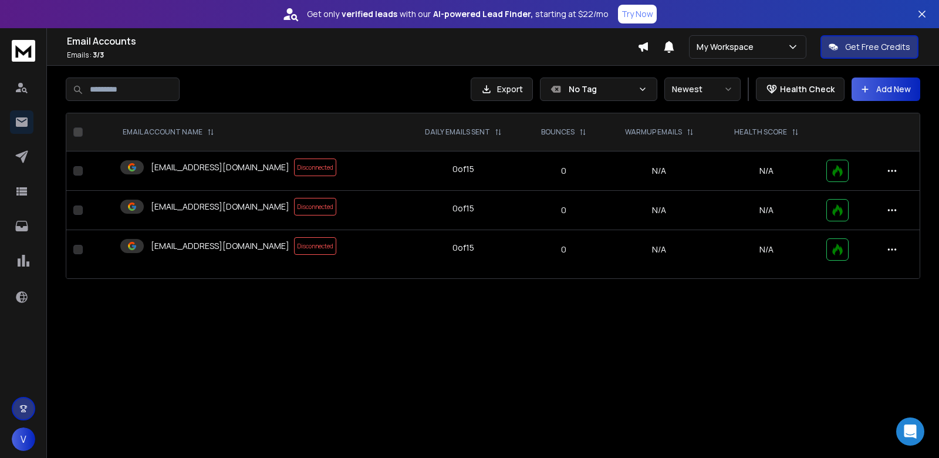
click at [565, 93] on div "No Tag" at bounding box center [591, 89] width 83 height 12
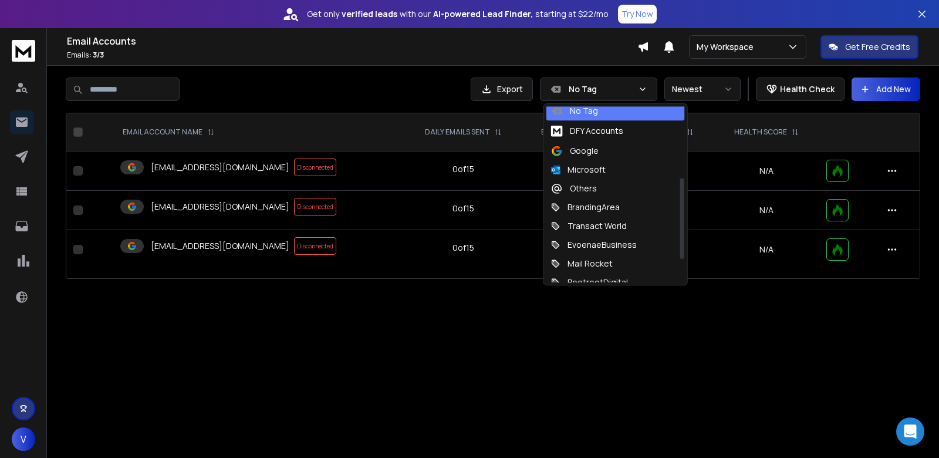
scroll to position [203, 0]
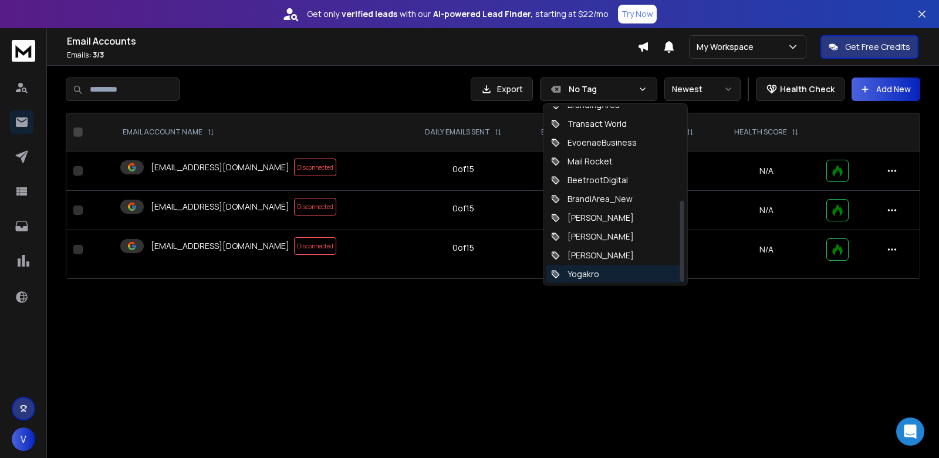
click at [591, 270] on div "Yogakro" at bounding box center [575, 274] width 48 height 12
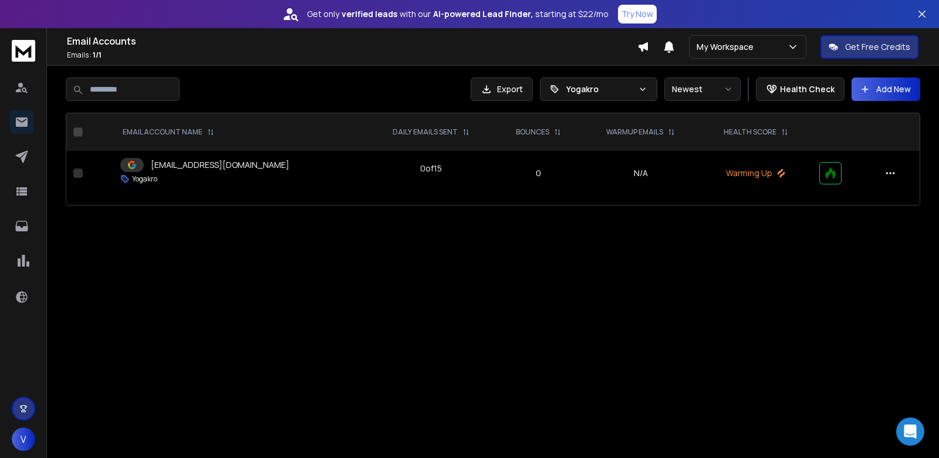
click at [601, 93] on p "Yogakro" at bounding box center [600, 89] width 67 height 12
click at [826, 287] on div "Get only verified leads with our AI-powered Lead Finder, starting at $22/mo Try…" at bounding box center [469, 229] width 939 height 458
